Goal: Task Accomplishment & Management: Use online tool/utility

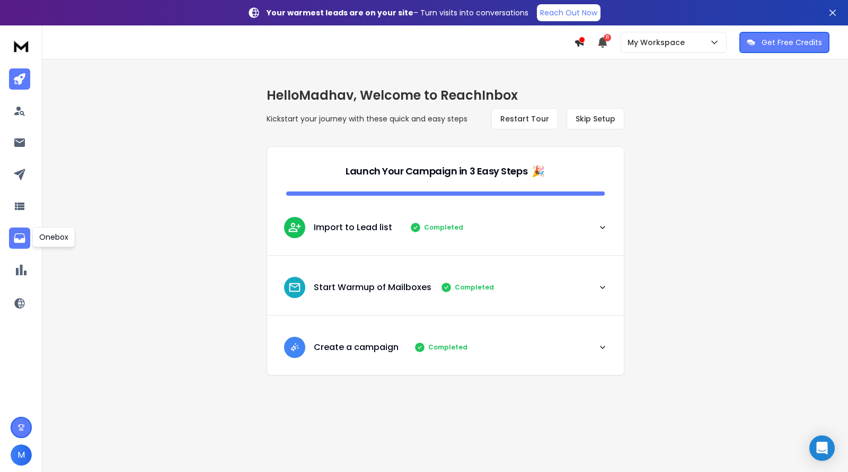
click at [16, 232] on icon at bounding box center [19, 238] width 13 height 13
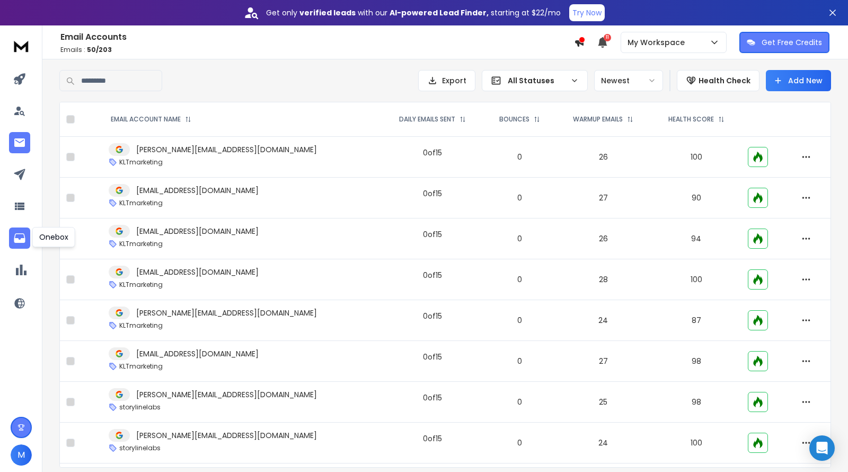
click at [20, 243] on icon at bounding box center [19, 238] width 13 height 13
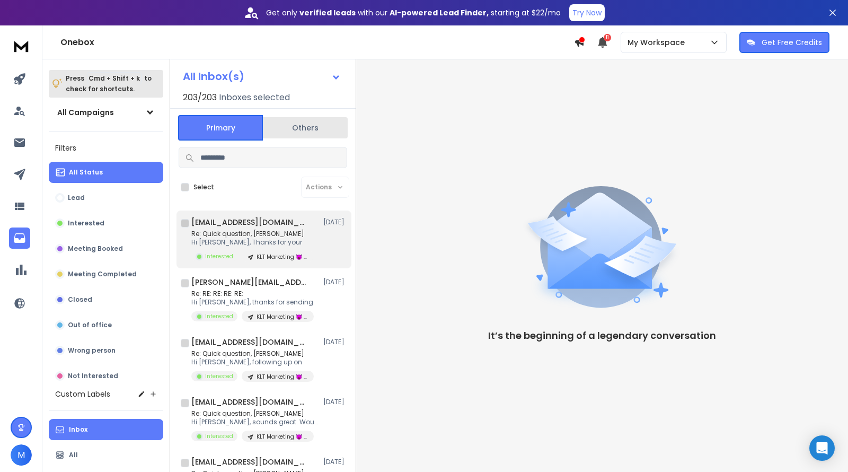
click at [266, 226] on h1 "ell.consultancyservices@gmail.com" at bounding box center [249, 222] width 117 height 11
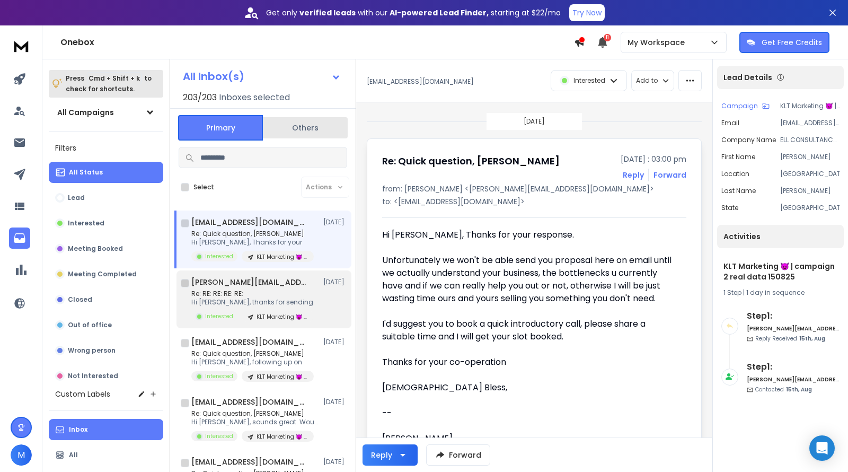
click at [267, 313] on p "KLT Marketing 😈 | campaign 130825" at bounding box center [281, 317] width 51 height 8
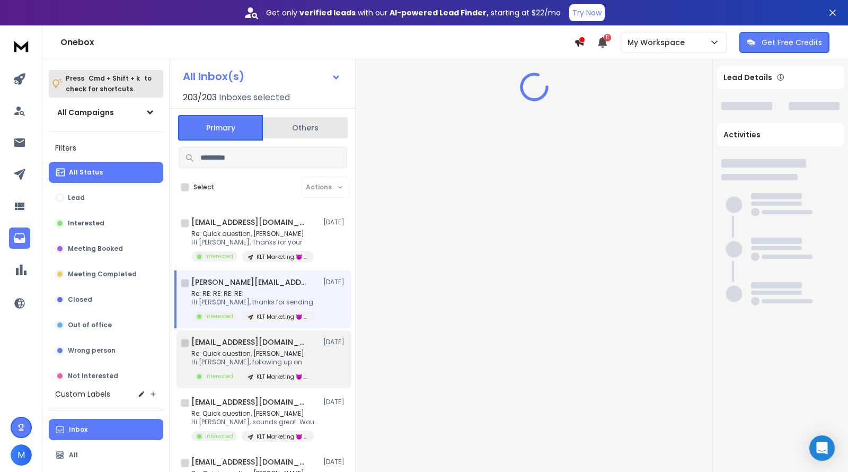
click at [265, 342] on h1 "daisy@dsseducation.com" at bounding box center [249, 342] width 117 height 11
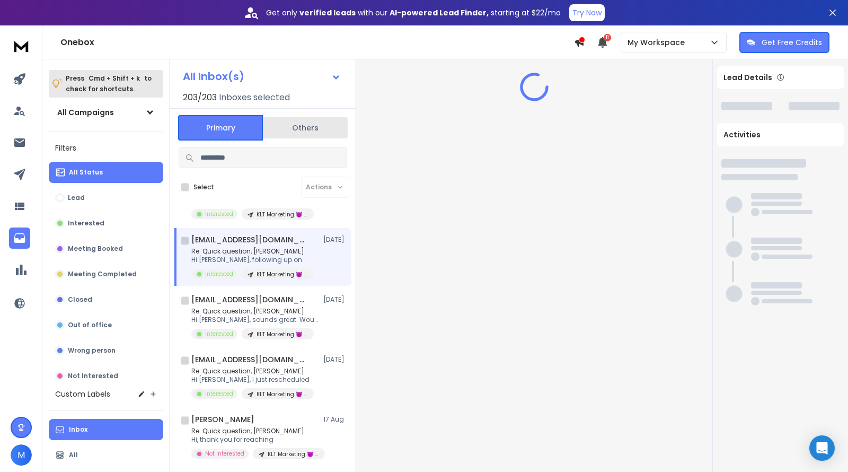
scroll to position [120, 0]
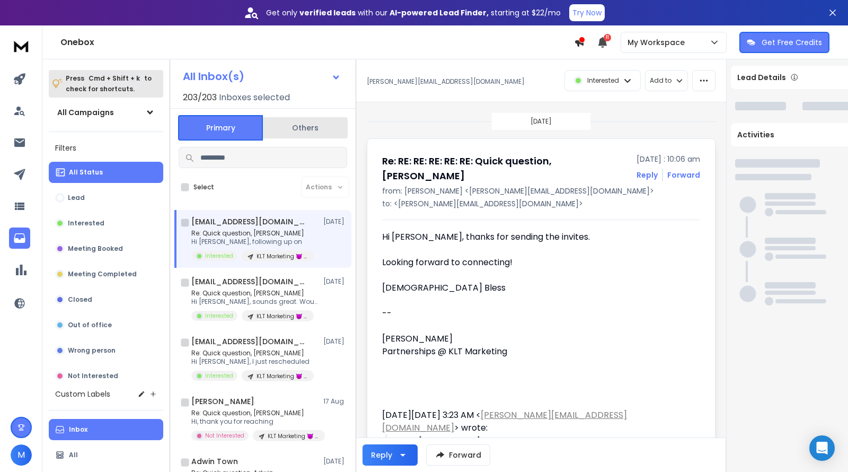
click at [265, 342] on h1 "ctyrrell@tntvisa.com" at bounding box center [249, 341] width 117 height 11
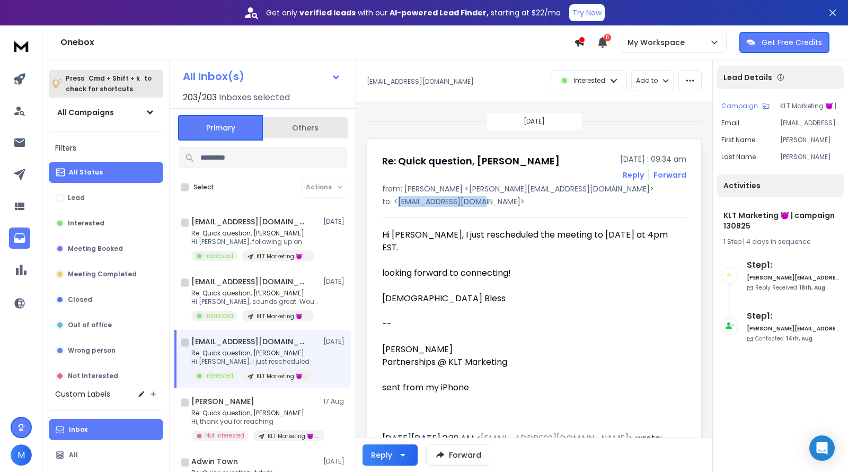
drag, startPoint x: 397, startPoint y: 201, endPoint x: 472, endPoint y: 202, distance: 74.7
click at [472, 202] on p "to: <ctyrrell@tntvisa.com>" at bounding box center [534, 201] width 304 height 11
copy p "ctyrrell@tntvisa.com"
